Goal: Task Accomplishment & Management: Manage account settings

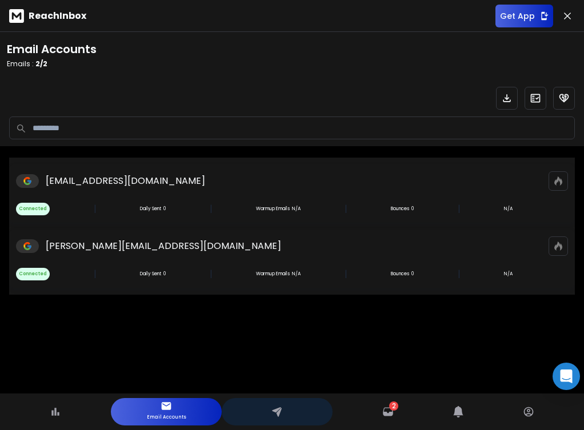
click at [274, 409] on icon at bounding box center [277, 411] width 11 height 11
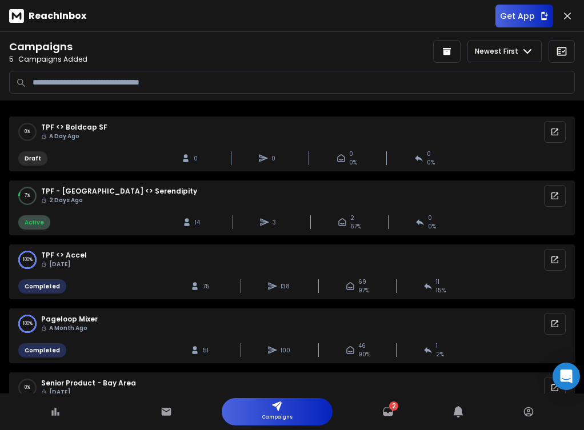
click at [127, 196] on span "2 days ago" at bounding box center [119, 200] width 156 height 9
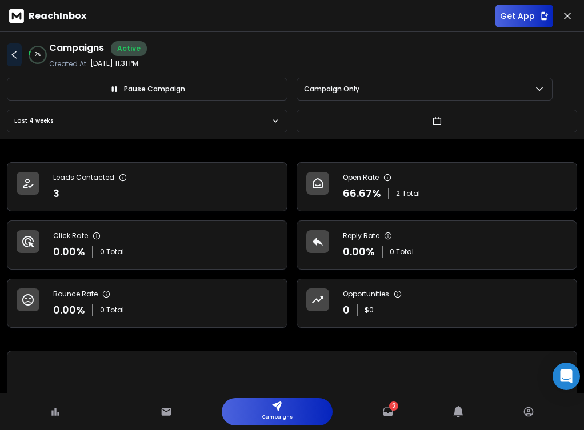
click at [14, 44] on button at bounding box center [14, 54] width 15 height 23
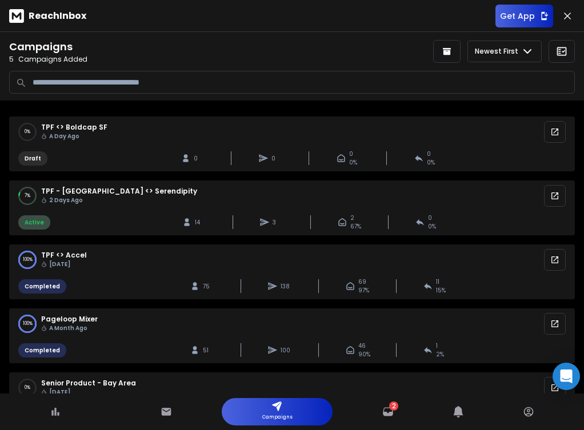
click at [556, 198] on icon at bounding box center [555, 196] width 9 height 9
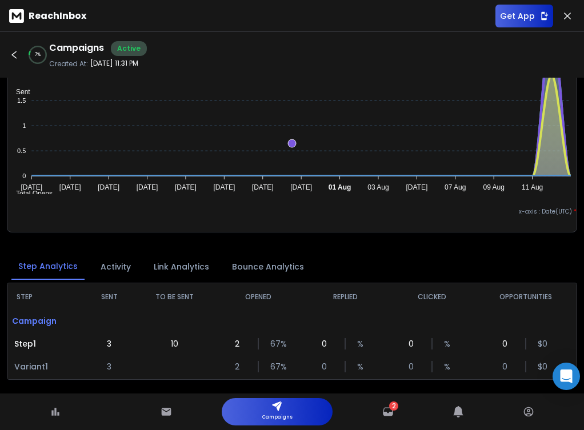
scroll to position [373, 0]
click at [121, 262] on button "Activity" at bounding box center [116, 266] width 44 height 25
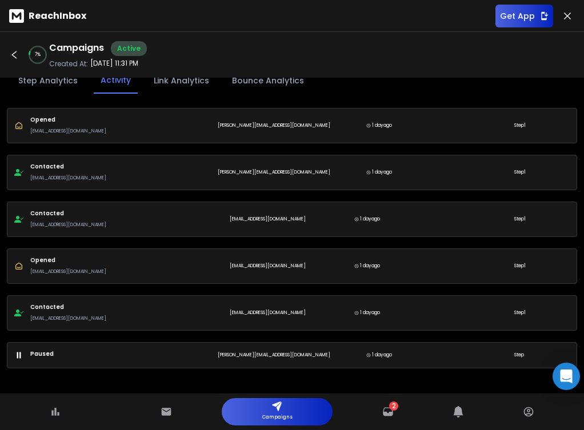
scroll to position [560, 0]
click at [170, 416] on icon at bounding box center [166, 411] width 11 height 11
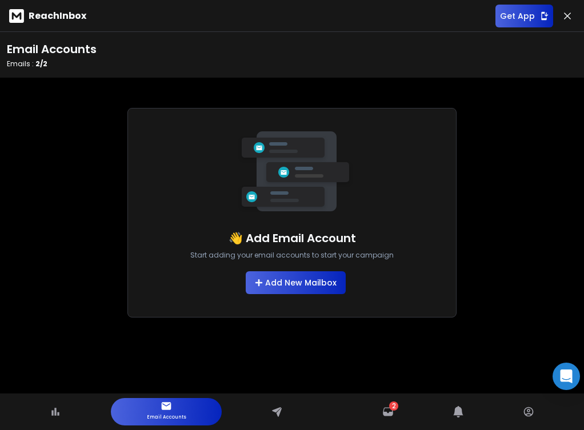
scroll to position [32, 0]
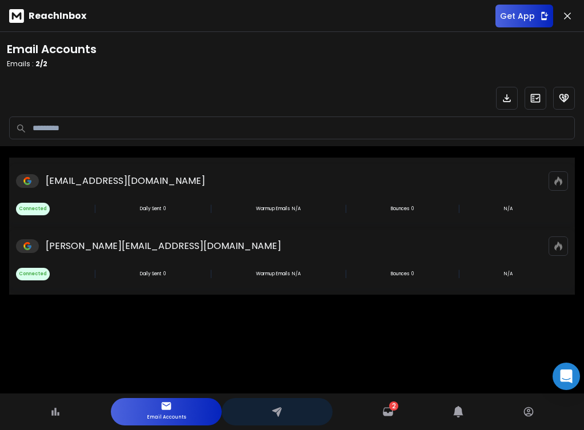
click at [278, 404] on div at bounding box center [277, 411] width 111 height 27
click at [282, 412] on icon at bounding box center [277, 411] width 11 height 11
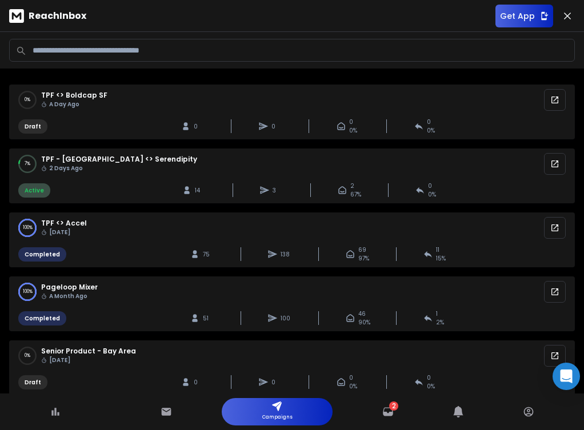
click at [566, 161] on link "7 % TPF - [GEOGRAPHIC_DATA] <> Serendipity [DATE] Active 14 3 2 67 % 0 0 %" at bounding box center [292, 176] width 566 height 55
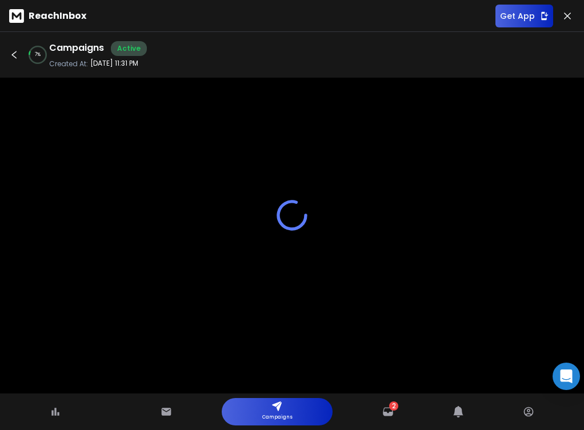
click at [551, 162] on div at bounding box center [292, 215] width 584 height 430
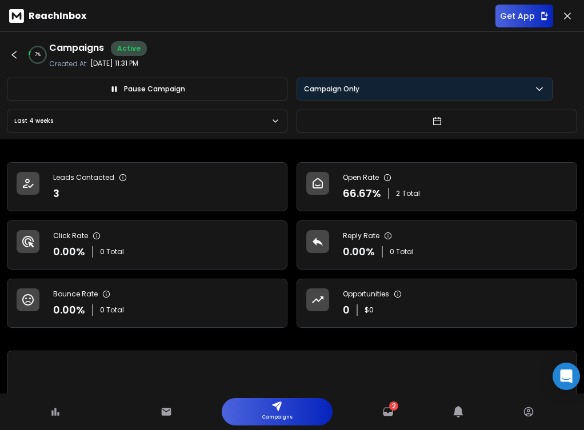
click at [321, 91] on p "Campaign Only" at bounding box center [334, 89] width 60 height 9
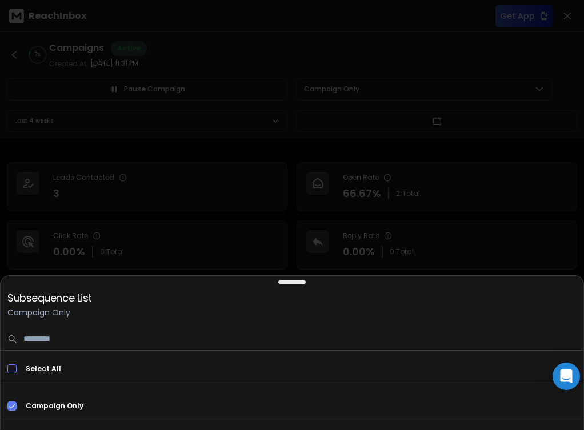
click at [304, 49] on div at bounding box center [292, 215] width 584 height 430
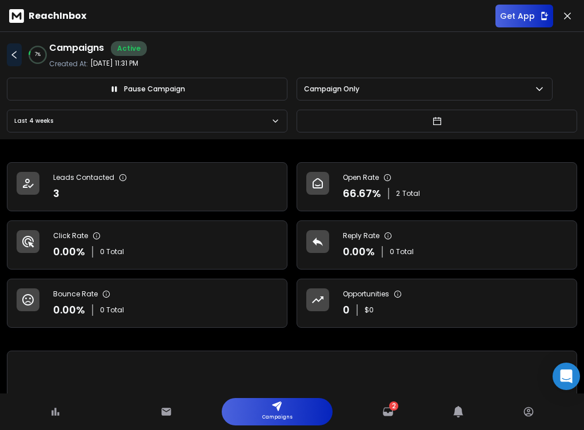
click at [18, 58] on icon at bounding box center [14, 55] width 10 height 10
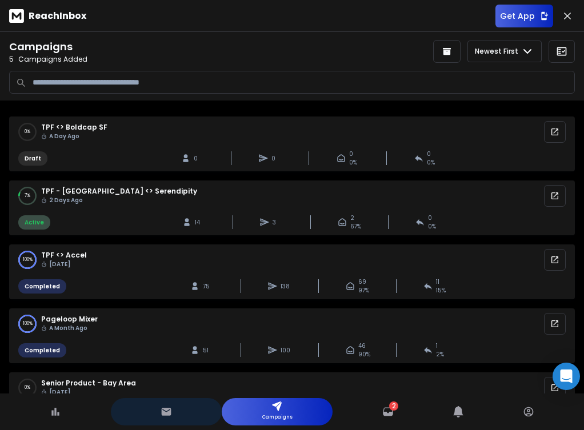
click at [165, 418] on div at bounding box center [166, 411] width 111 height 27
click at [174, 415] on div at bounding box center [166, 411] width 111 height 27
click at [172, 414] on icon at bounding box center [166, 411] width 11 height 11
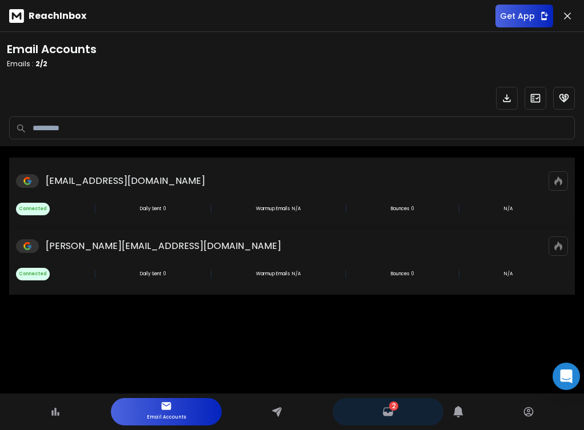
click at [391, 414] on icon at bounding box center [388, 412] width 10 height 9
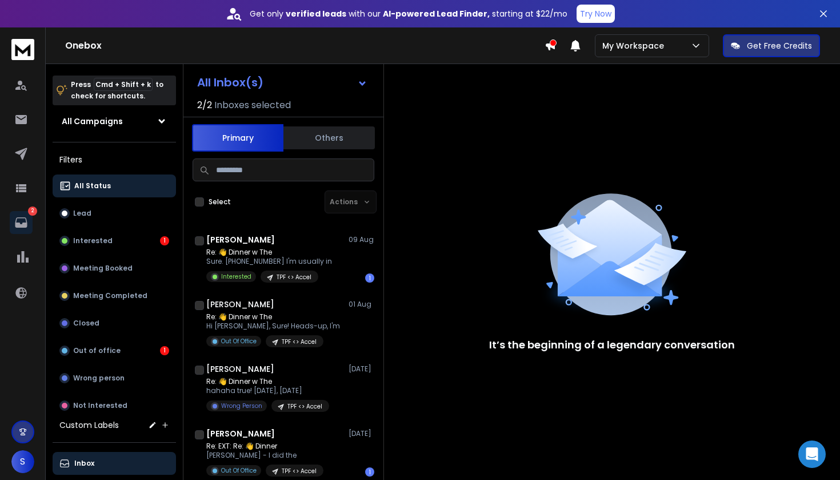
click at [318, 133] on button "Others" at bounding box center [329, 137] width 91 height 25
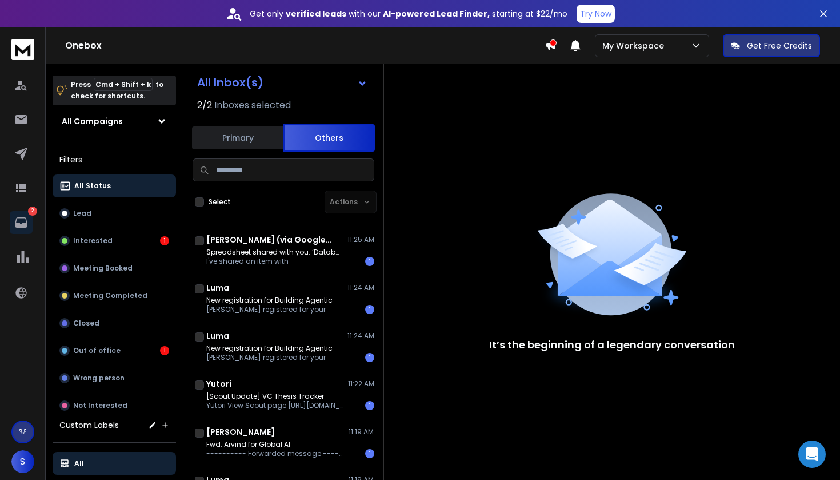
click at [277, 257] on p "I've shared an item with" at bounding box center [274, 261] width 137 height 9
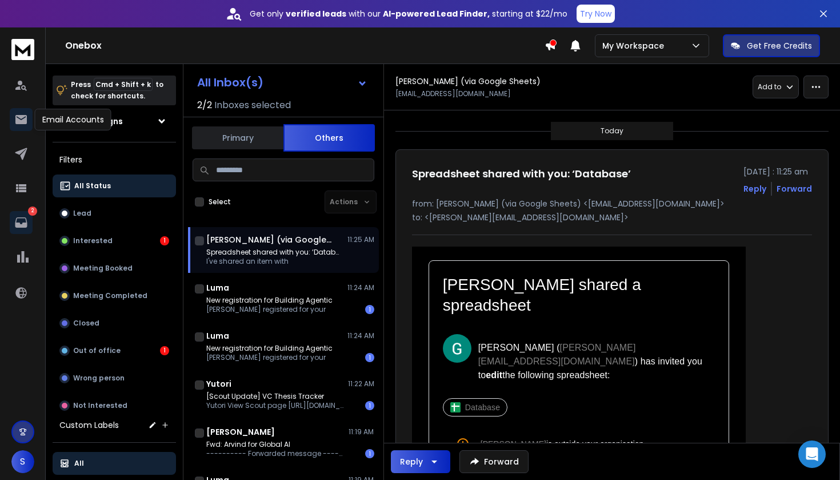
click at [20, 122] on icon at bounding box center [20, 119] width 11 height 9
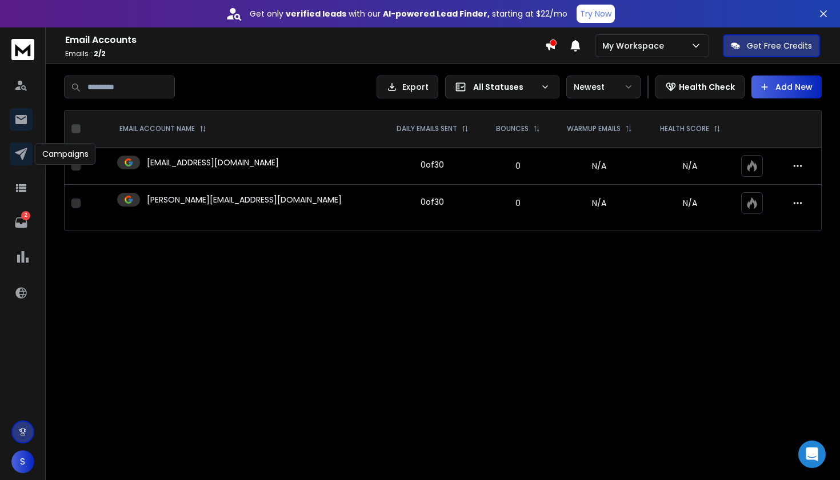
click at [19, 150] on icon at bounding box center [21, 154] width 12 height 12
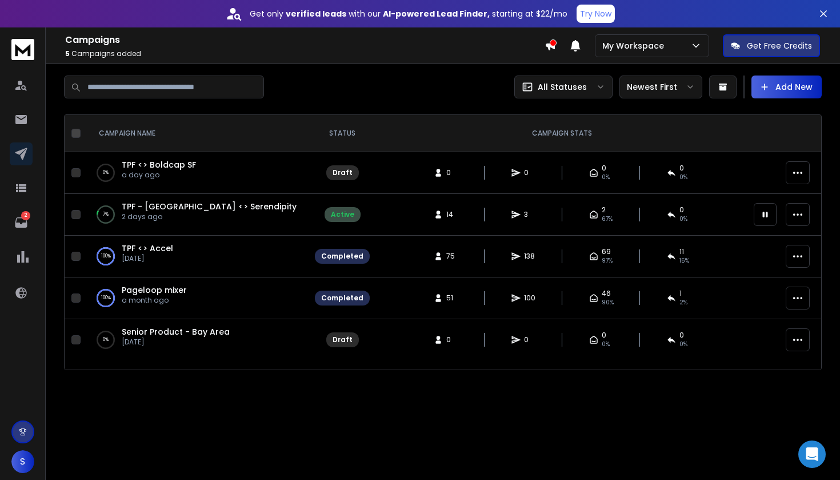
click at [153, 206] on span "TPF - [GEOGRAPHIC_DATA] <> Serendipity" at bounding box center [209, 206] width 175 height 11
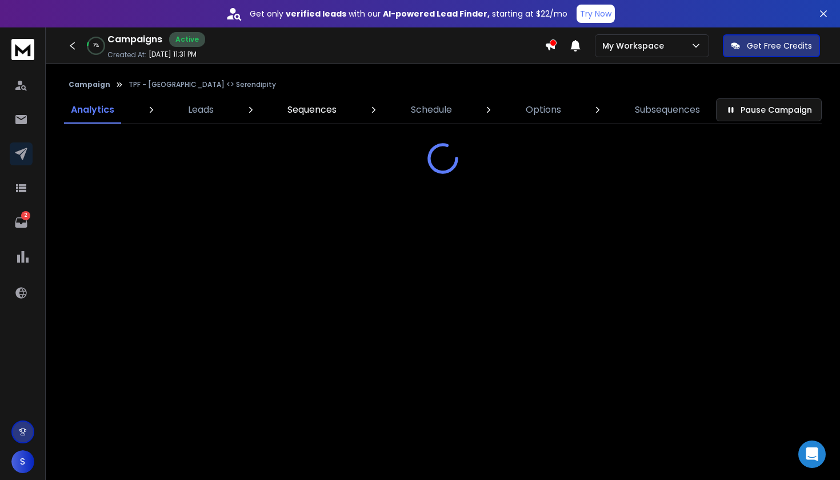
click at [306, 110] on p "Sequences" at bounding box center [312, 110] width 49 height 14
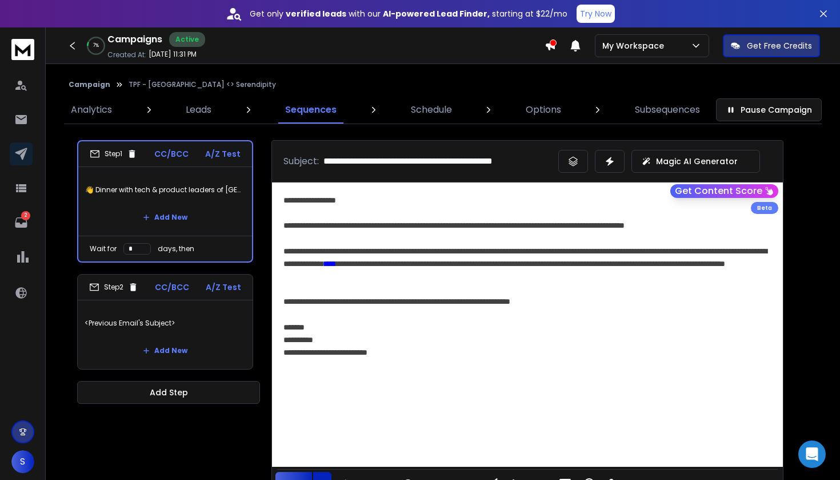
click at [209, 322] on p "<Previous Email's Subject>" at bounding box center [165, 323] width 161 height 32
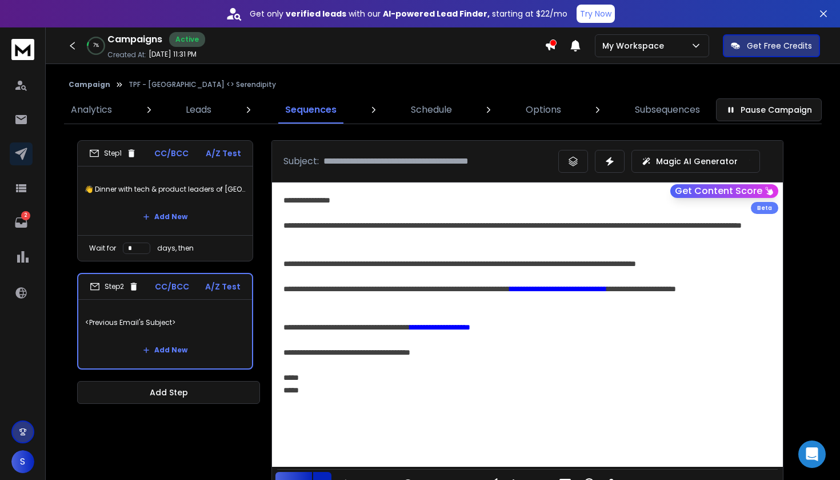
click at [216, 204] on p "👋 Dinner with tech & product leaders of [GEOGRAPHIC_DATA]?" at bounding box center [165, 189] width 161 height 32
type input "**********"
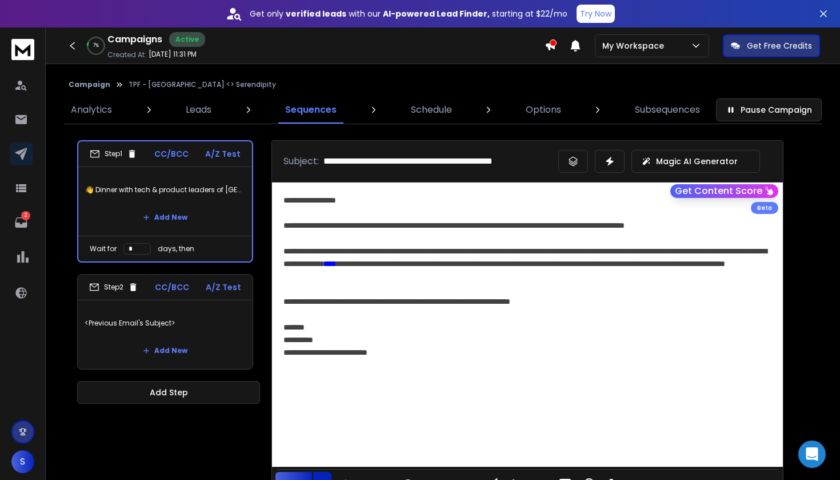
click at [194, 330] on p "<Previous Email's Subject>" at bounding box center [165, 323] width 161 height 32
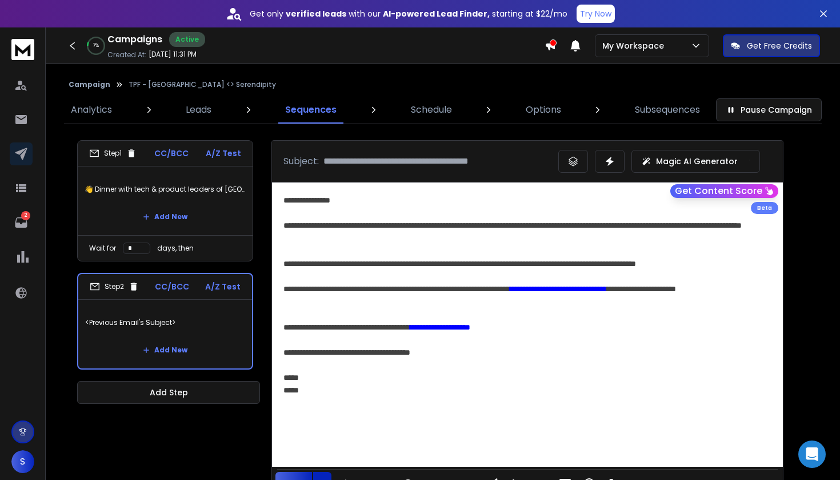
click at [301, 392] on div "*****" at bounding box center [528, 390] width 488 height 13
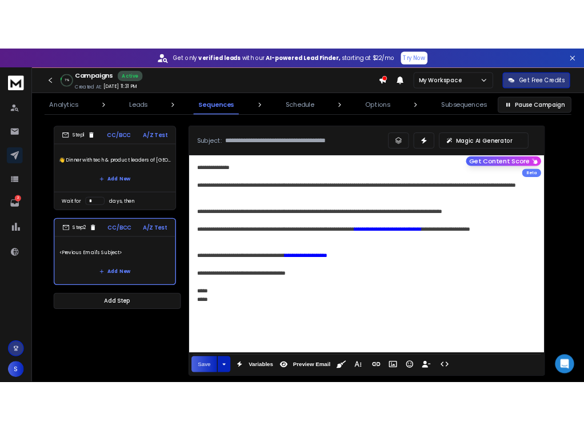
scroll to position [27, 0]
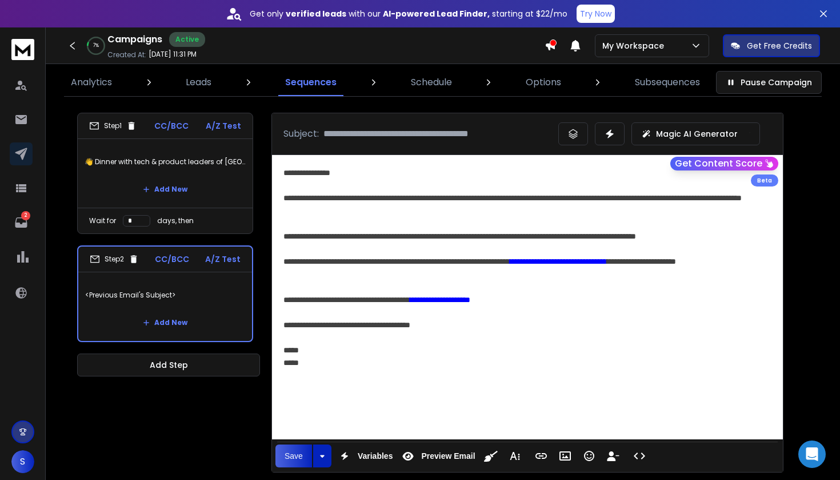
click at [460, 299] on link "**********" at bounding box center [440, 300] width 61 height 8
click at [422, 330] on icon "button" at bounding box center [422, 325] width 14 height 14
click at [201, 165] on p "👋 Dinner with tech & product leaders of [GEOGRAPHIC_DATA]?" at bounding box center [165, 162] width 161 height 32
type input "**********"
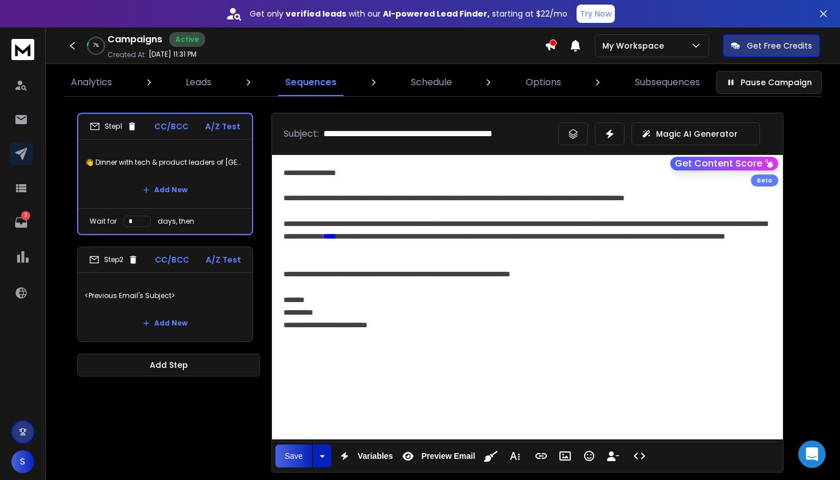
click at [171, 288] on p "<Previous Email's Subject>" at bounding box center [165, 296] width 161 height 32
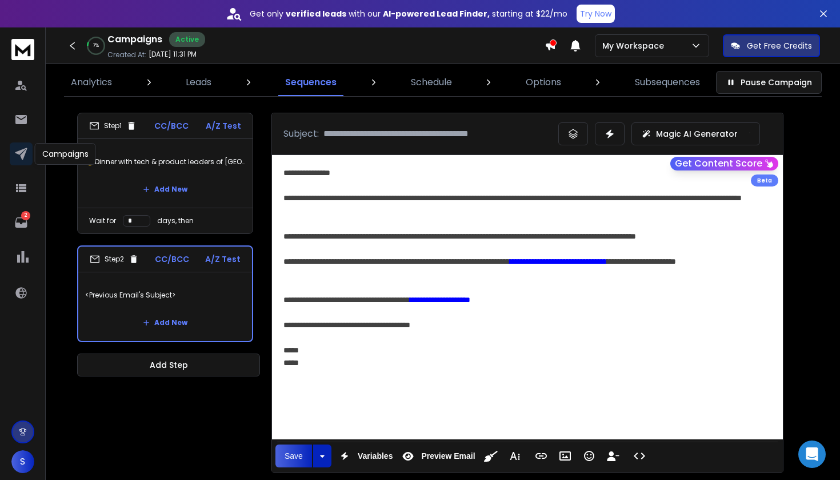
click at [21, 150] on icon at bounding box center [21, 154] width 12 height 12
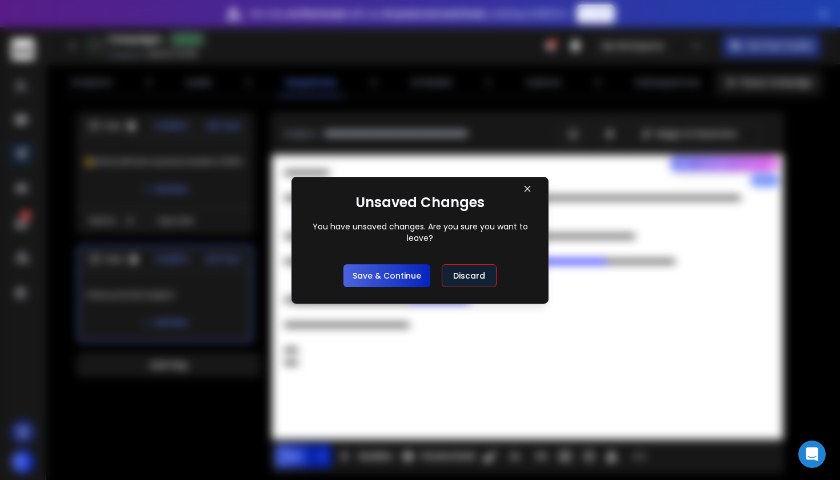
click at [527, 193] on icon at bounding box center [527, 188] width 9 height 9
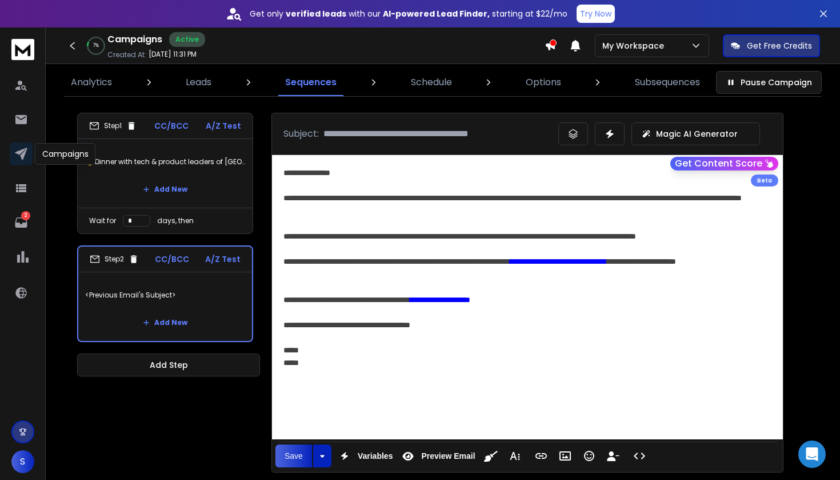
click at [26, 158] on icon at bounding box center [21, 154] width 14 height 14
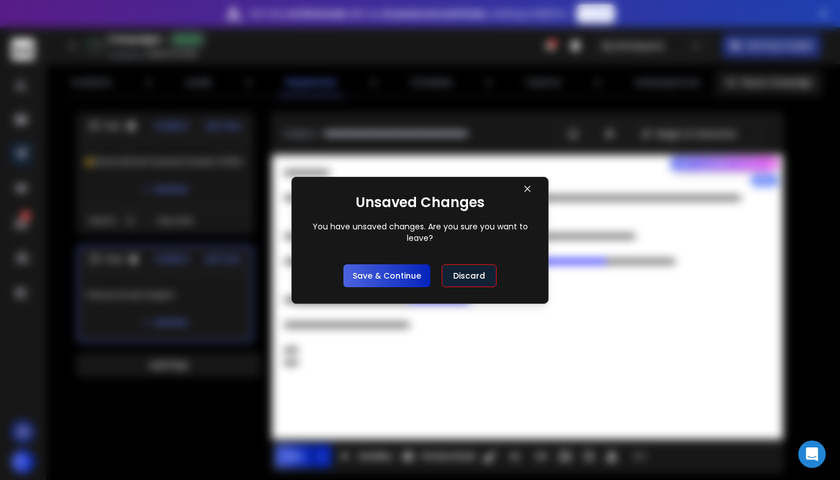
click at [463, 273] on button "Discard" at bounding box center [469, 275] width 55 height 23
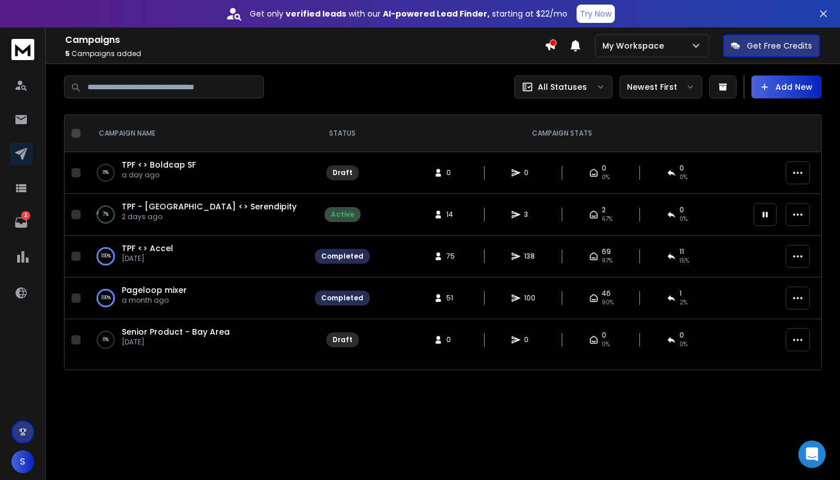
click at [173, 159] on span "TPF <> Boldcap SF" at bounding box center [159, 164] width 74 height 11
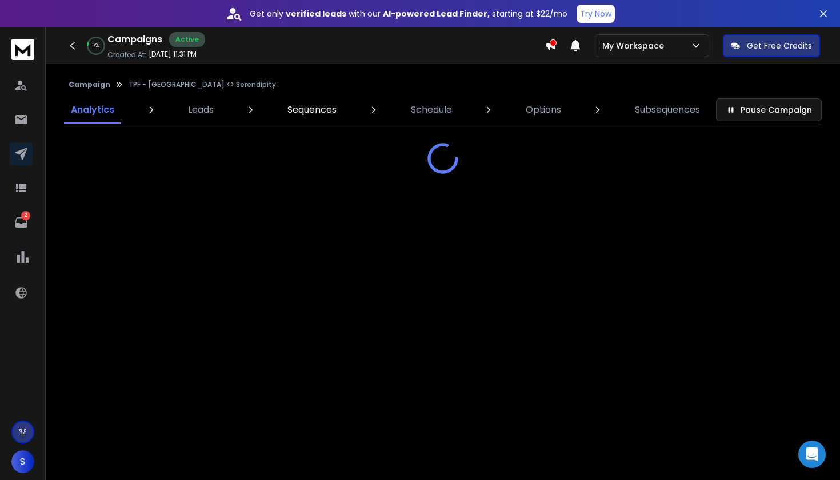
click at [302, 103] on p "Sequences" at bounding box center [312, 110] width 49 height 14
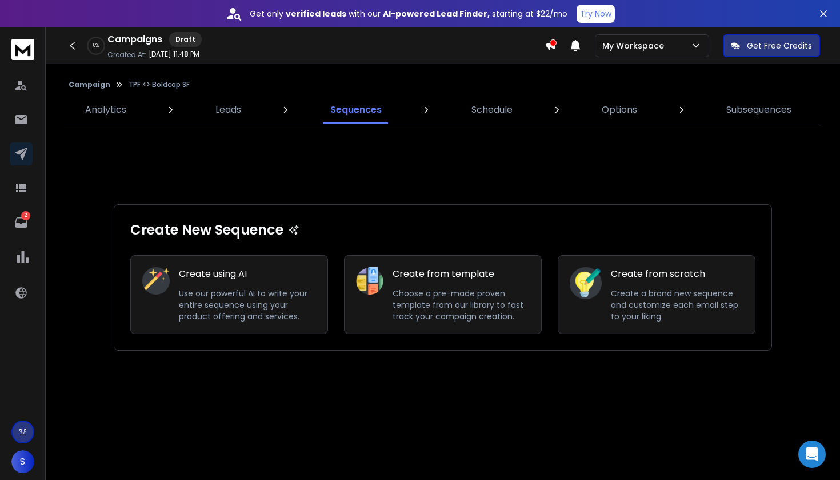
click at [645, 288] on p "Create a brand new sequence and customize each email step to your liking." at bounding box center [677, 305] width 133 height 34
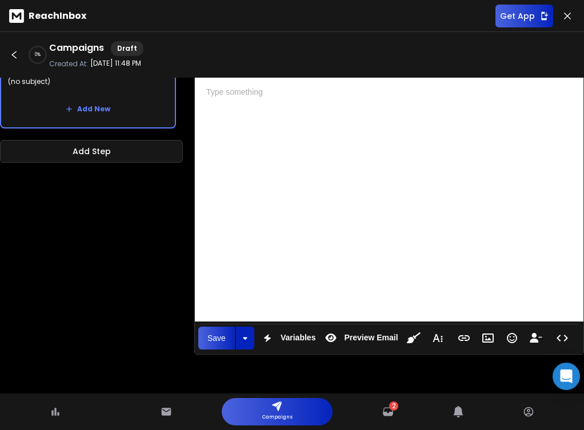
click at [307, 115] on div at bounding box center [389, 198] width 389 height 248
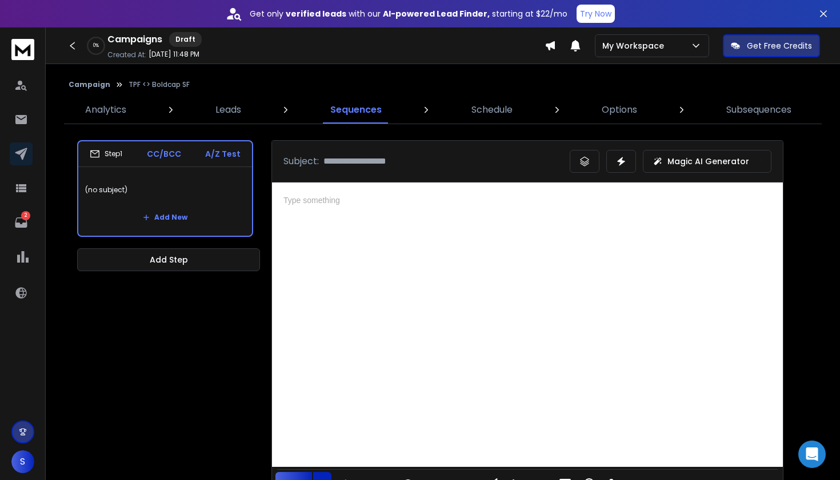
click at [338, 168] on input at bounding box center [441, 161] width 235 height 14
click at [327, 196] on div at bounding box center [528, 200] width 488 height 13
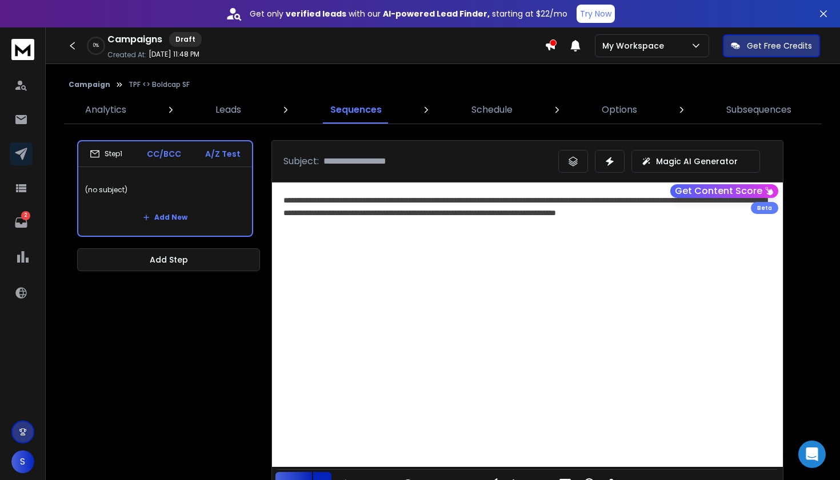
click at [352, 202] on div "**********" at bounding box center [528, 206] width 488 height 25
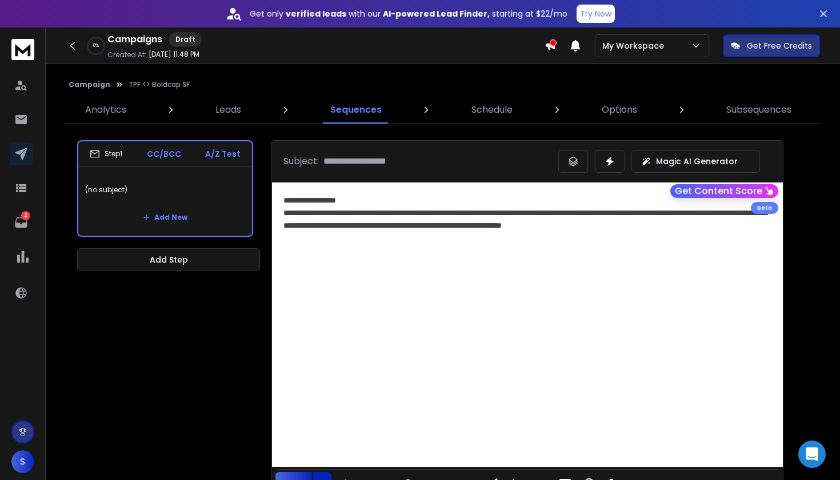
click at [367, 226] on div "**********" at bounding box center [528, 218] width 488 height 25
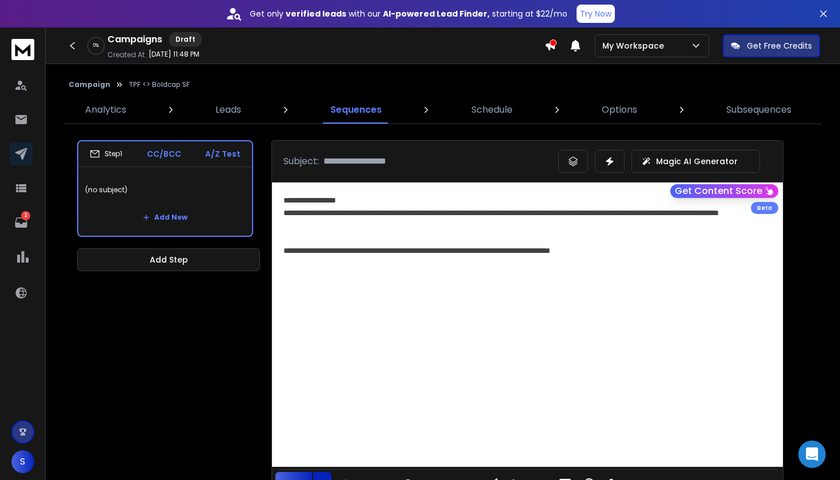
click at [559, 249] on div "**********" at bounding box center [528, 250] width 488 height 13
click at [314, 276] on div "**********" at bounding box center [528, 276] width 488 height 13
click at [352, 202] on div "**********" at bounding box center [528, 200] width 488 height 13
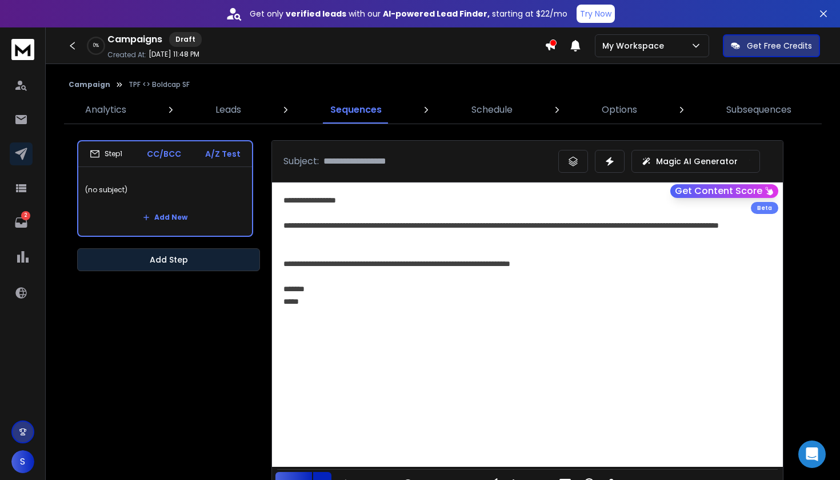
click at [190, 261] on button "Add Step" at bounding box center [168, 259] width 183 height 23
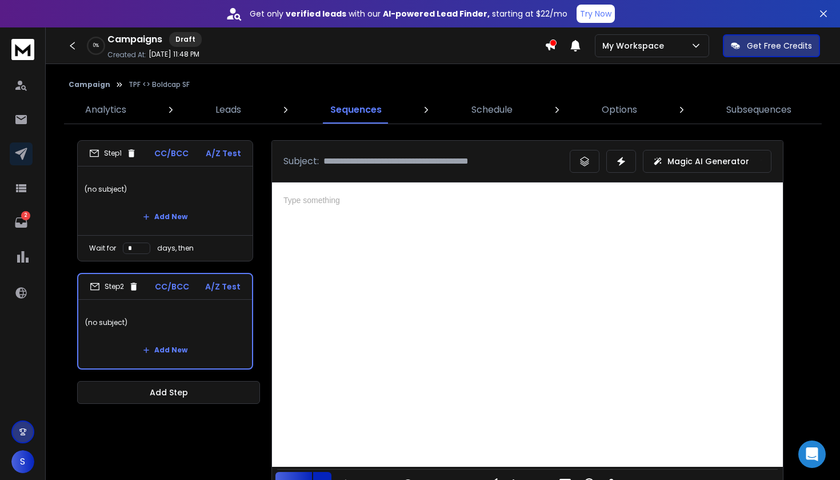
click at [168, 189] on p "(no subject)" at bounding box center [165, 189] width 161 height 32
